Goal: Navigation & Orientation: Find specific page/section

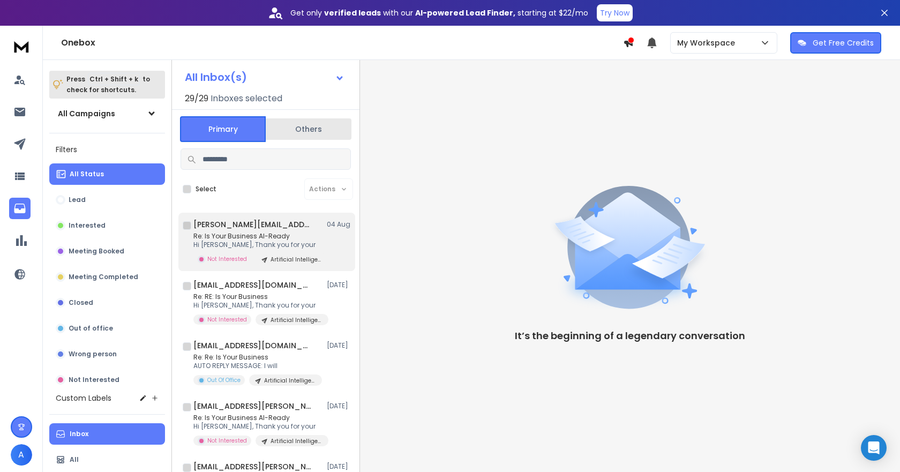
click at [240, 236] on p "Re: Is Your Business AI-Ready" at bounding box center [257, 236] width 129 height 9
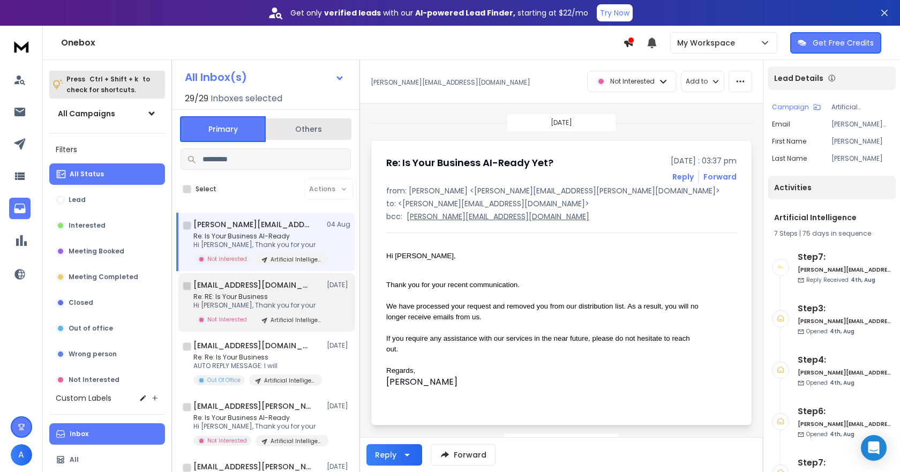
click at [255, 289] on h1 "[EMAIL_ADDRESS][DOMAIN_NAME]" at bounding box center [252, 285] width 118 height 11
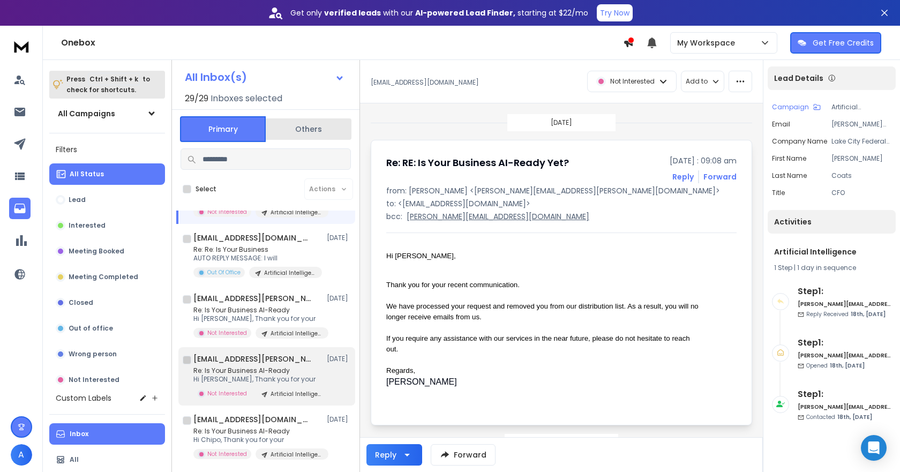
scroll to position [107, 0]
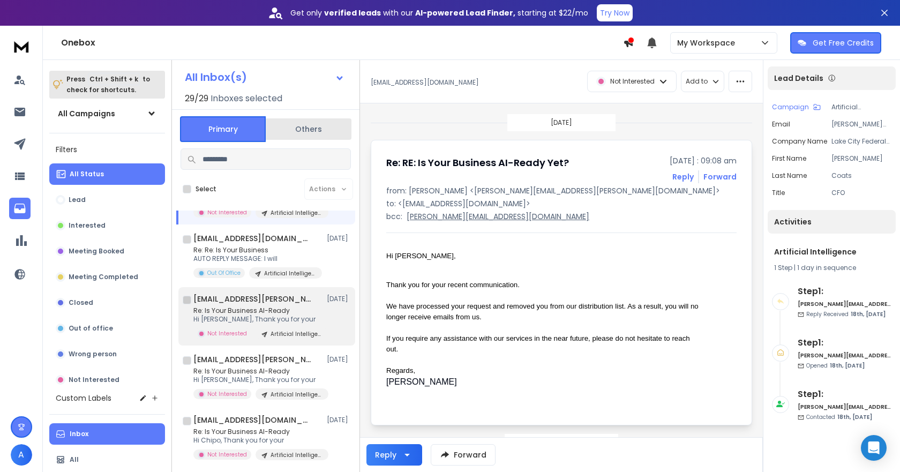
click at [239, 300] on h1 "[EMAIL_ADDRESS][PERSON_NAME][DOMAIN_NAME]" at bounding box center [252, 298] width 118 height 11
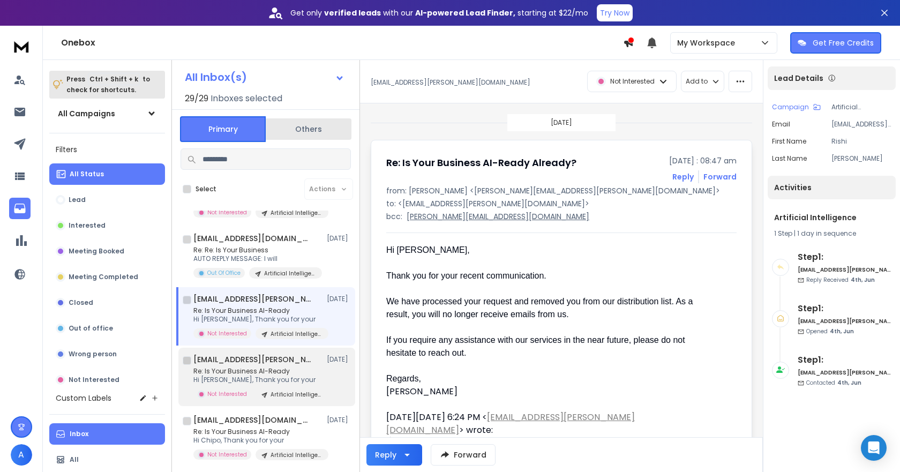
click at [236, 372] on p "Re: Is Your Business AI-Ready" at bounding box center [257, 371] width 129 height 9
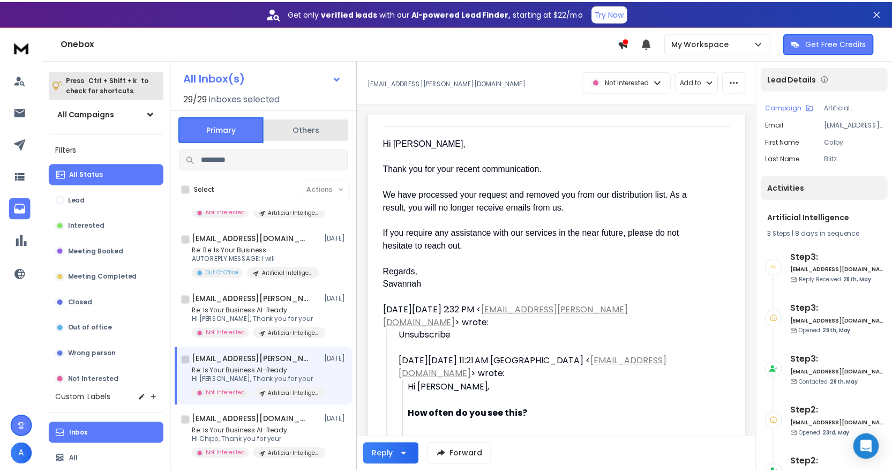
scroll to position [0, 0]
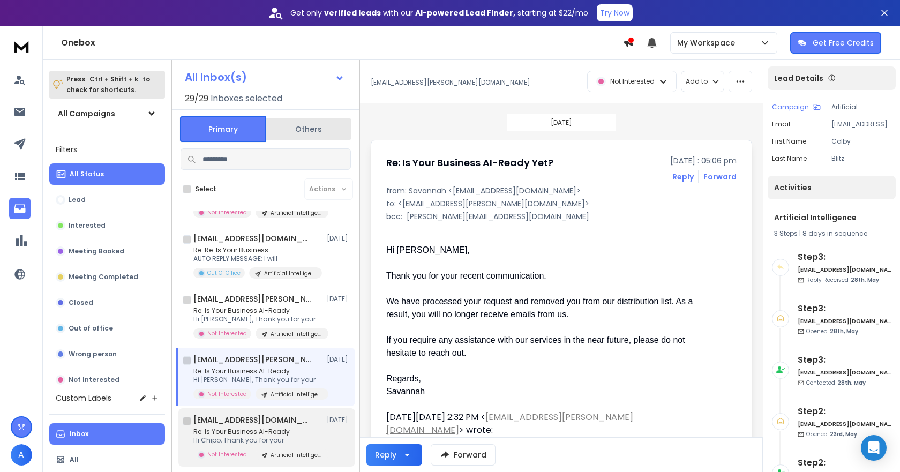
click at [243, 427] on div "chipo@blkgrvty.com 28 May Re: Is Your Business AI-Ready Hi Chipo, Thank you for…" at bounding box center [271, 438] width 157 height 46
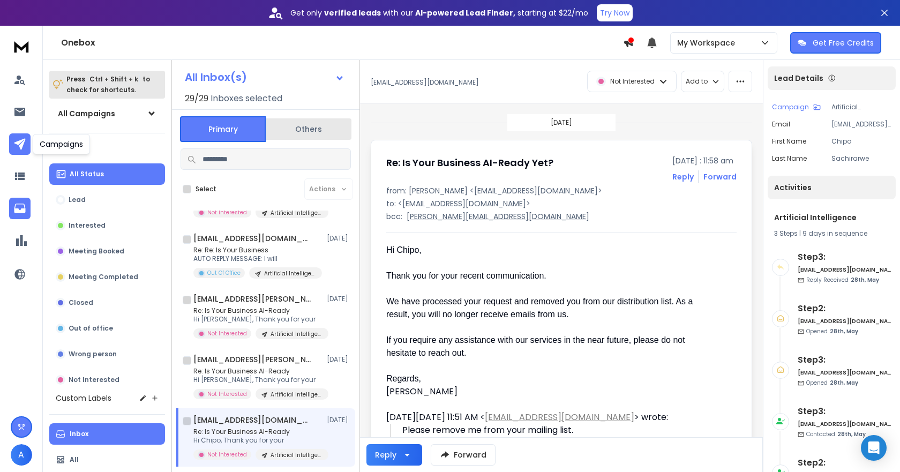
click at [17, 142] on icon at bounding box center [19, 143] width 11 height 11
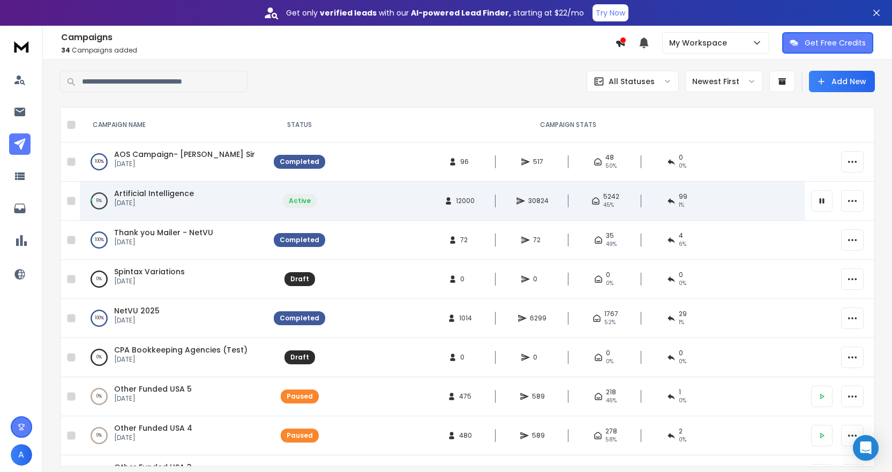
click at [195, 187] on td "6 % Artificial Intelligence 3 months ago" at bounding box center [173, 201] width 187 height 39
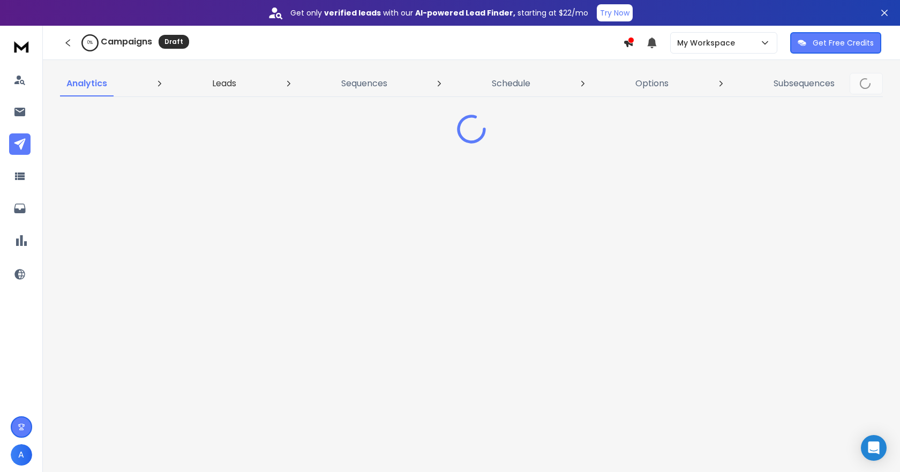
click at [231, 91] on link "Leads" at bounding box center [224, 84] width 37 height 26
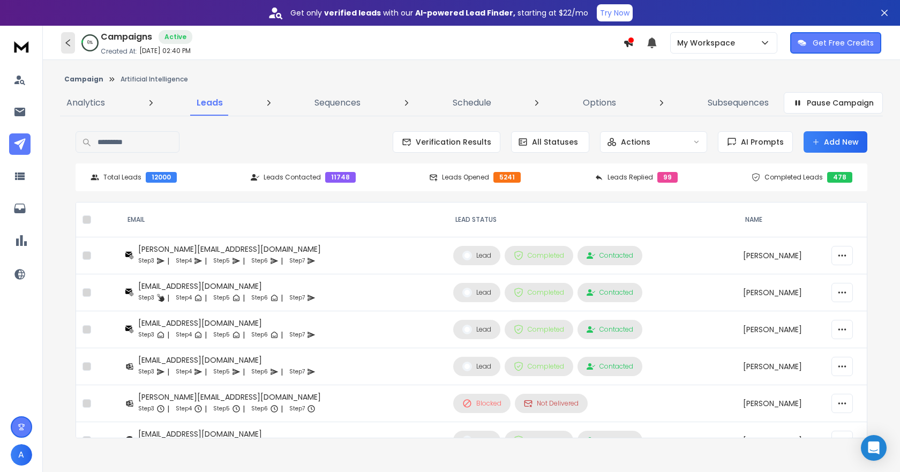
click at [70, 43] on icon at bounding box center [68, 43] width 10 height 10
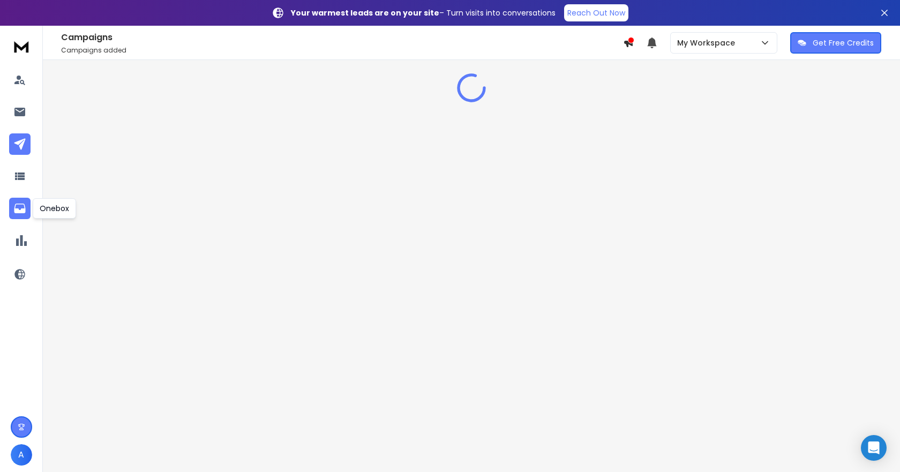
click at [20, 207] on icon at bounding box center [19, 208] width 13 height 13
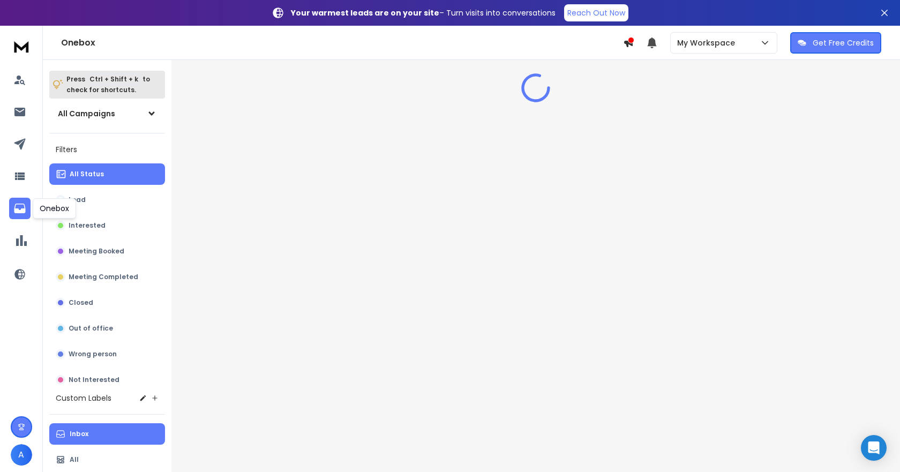
click at [21, 206] on icon at bounding box center [19, 208] width 13 height 13
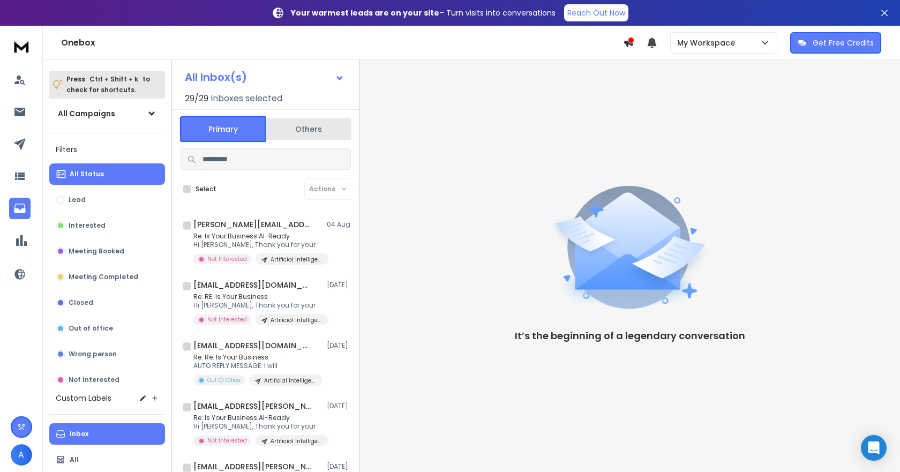
click at [885, 17] on icon at bounding box center [884, 13] width 10 height 10
